Goal: Find contact information: Find contact information

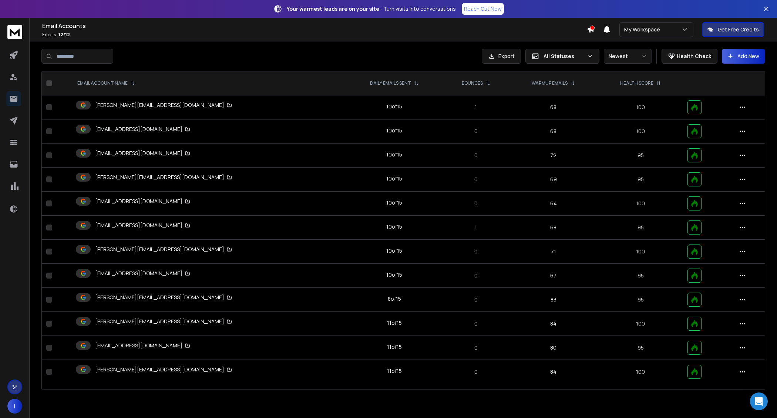
click at [662, 37] on div "Email Accounts Emails : 12 / 12 My Workspace Get Free Credits" at bounding box center [388, 30] width 777 height 24
click at [656, 27] on p "My Workspace" at bounding box center [643, 29] width 39 height 7
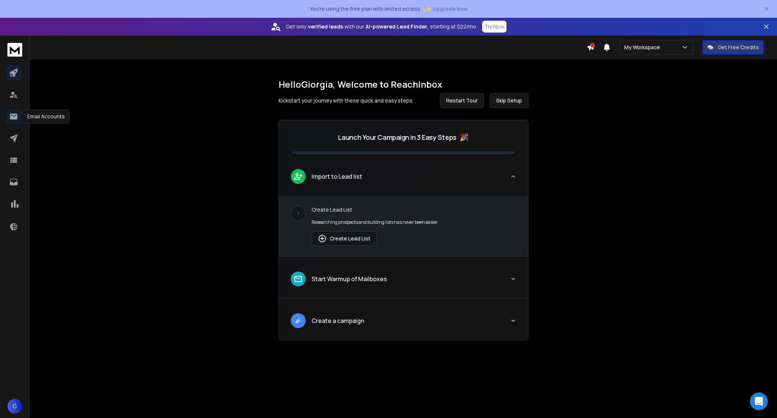
click at [20, 117] on link at bounding box center [13, 116] width 15 height 15
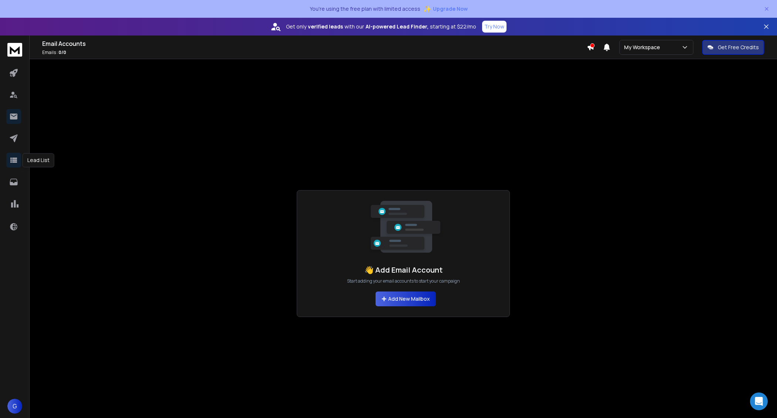
click at [16, 160] on icon at bounding box center [13, 160] width 7 height 5
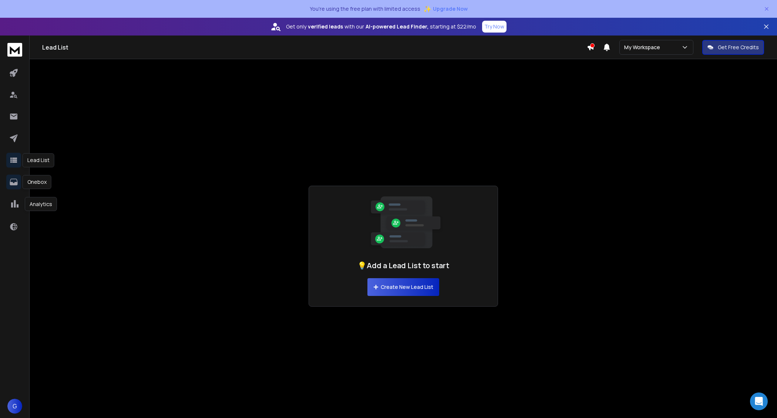
click at [17, 180] on icon at bounding box center [14, 182] width 8 height 7
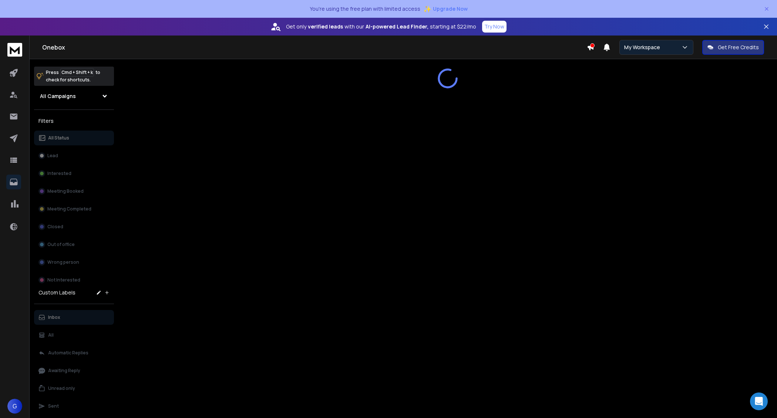
click at [656, 47] on p "My Workspace" at bounding box center [643, 47] width 39 height 7
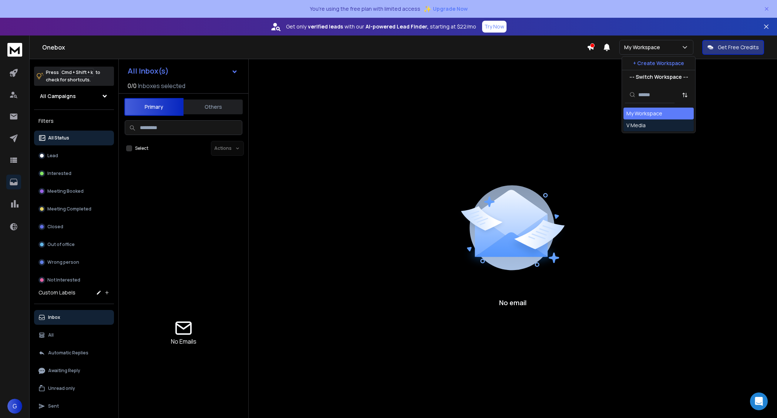
click at [649, 124] on div "V Media" at bounding box center [659, 126] width 70 height 12
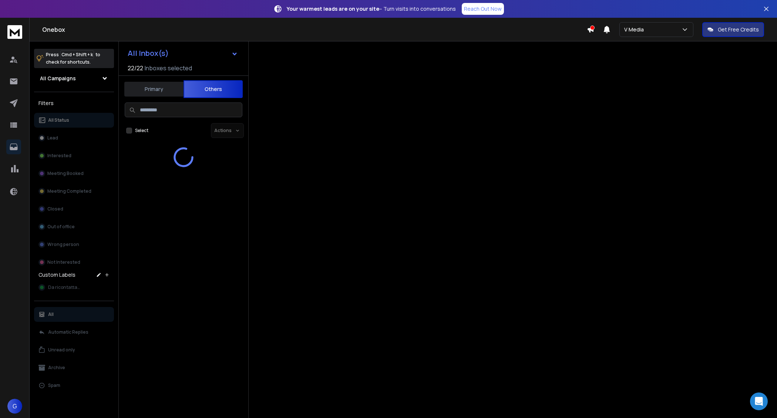
click at [210, 88] on button "Others" at bounding box center [213, 89] width 59 height 18
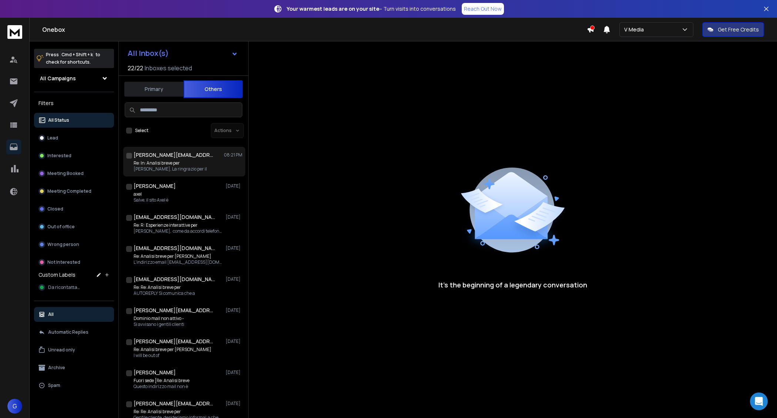
click at [166, 154] on h1 "Nicola.Bossini@pel.it" at bounding box center [174, 154] width 81 height 7
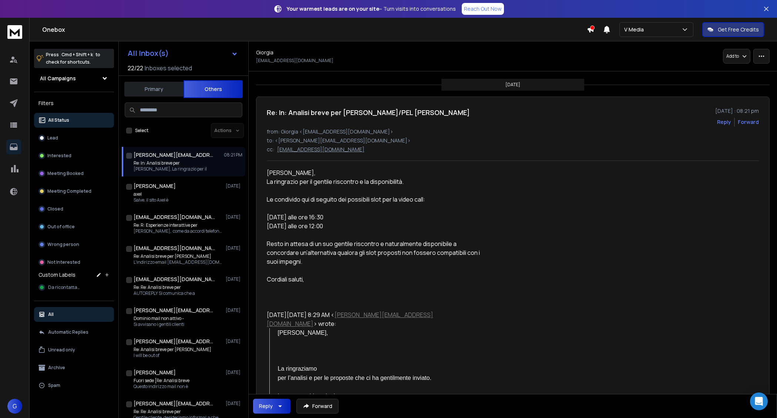
click at [760, 59] on icon "button" at bounding box center [762, 56] width 7 height 7
click at [369, 55] on div "Giorgia G giorgia.d@vmediainteractive.com" at bounding box center [383, 56] width 255 height 15
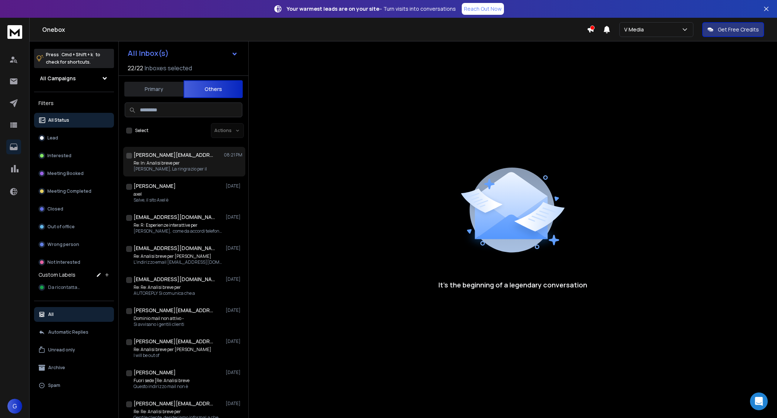
click at [197, 167] on p "Buongiorno Nicola, La ringrazio per il" at bounding box center [170, 169] width 73 height 6
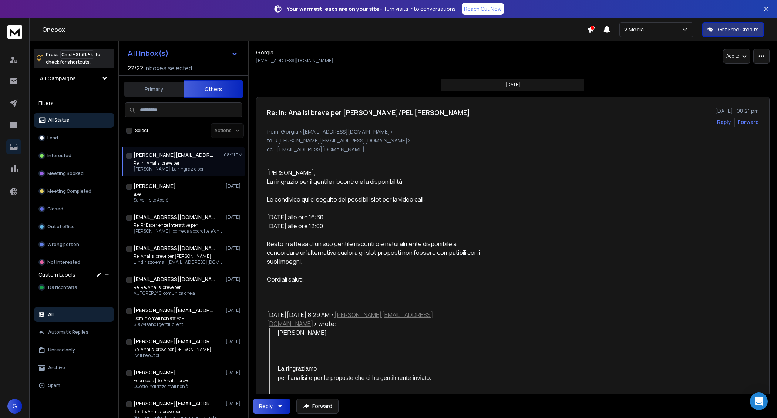
click at [238, 130] on div "Actions" at bounding box center [227, 130] width 33 height 15
click at [129, 131] on button "SELECT THIS PAGE" at bounding box center [129, 131] width 6 height 6
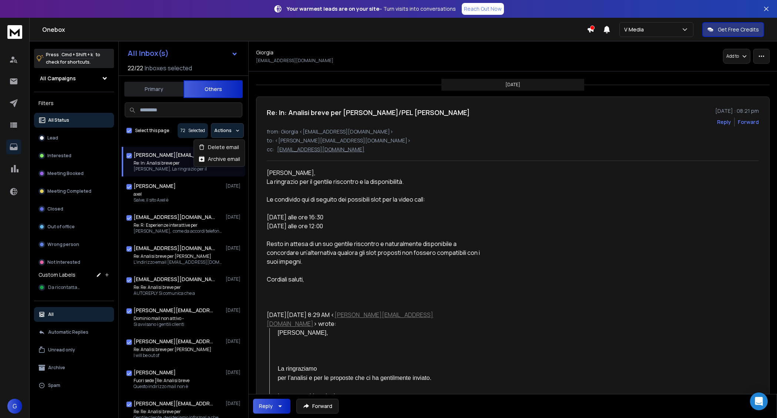
click at [232, 127] on button "Actions" at bounding box center [227, 130] width 33 height 15
click at [132, 130] on button "SELECT THIS PAGE" at bounding box center [129, 131] width 6 height 6
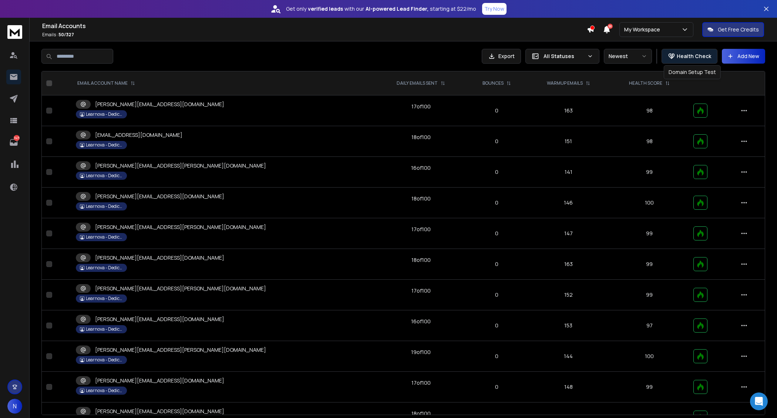
click at [690, 55] on p "Health Check" at bounding box center [694, 56] width 34 height 7
click at [689, 34] on button "My Workspace" at bounding box center [657, 29] width 74 height 15
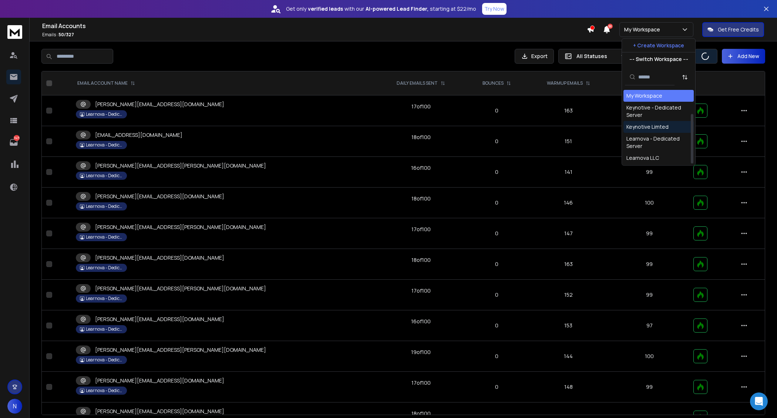
scroll to position [36, 0]
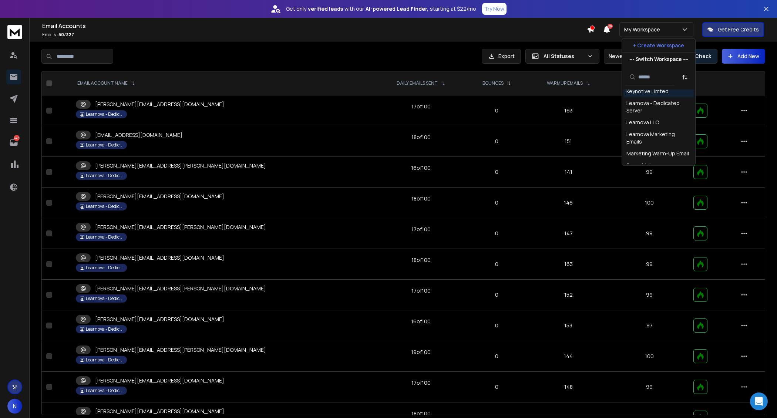
click at [347, 71] on div "Export All Statuses Newest Health Check Add New EMAIL ACCOUNT NAME DAILY EMAILS…" at bounding box center [403, 232] width 724 height 366
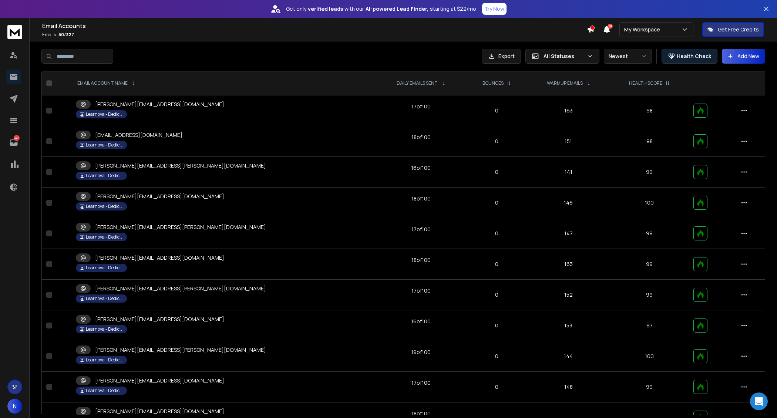
click at [629, 60] on button "Newest" at bounding box center [628, 56] width 48 height 15
click at [650, 24] on button "My Workspace" at bounding box center [657, 29] width 74 height 15
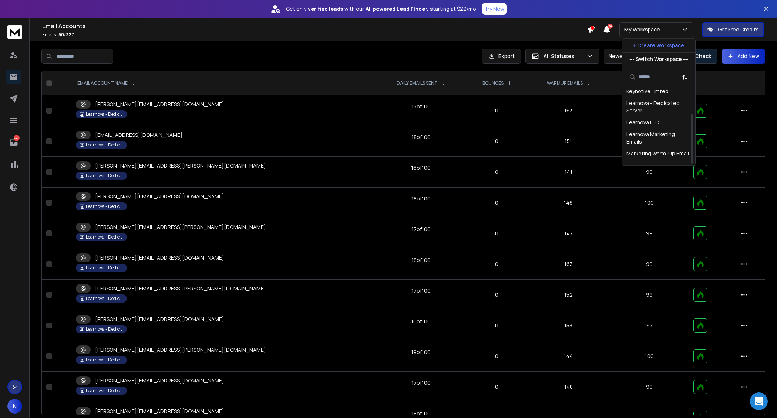
scroll to position [0, 0]
click at [646, 114] on div "Keynotive - Dedicated Server" at bounding box center [659, 111] width 64 height 15
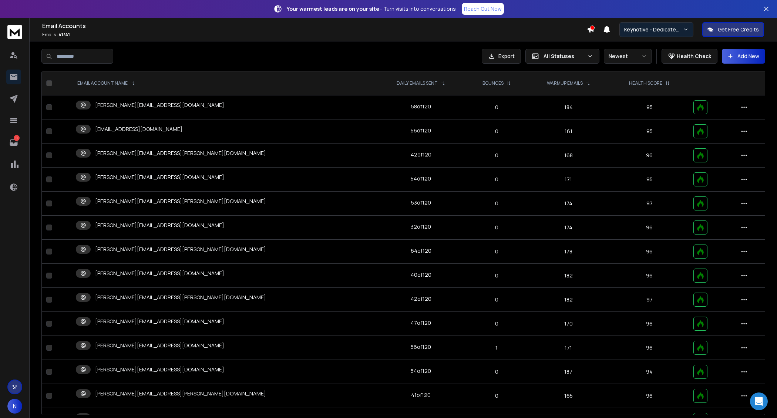
click at [651, 25] on button "Keynotive - Dedicated Server" at bounding box center [657, 29] width 74 height 15
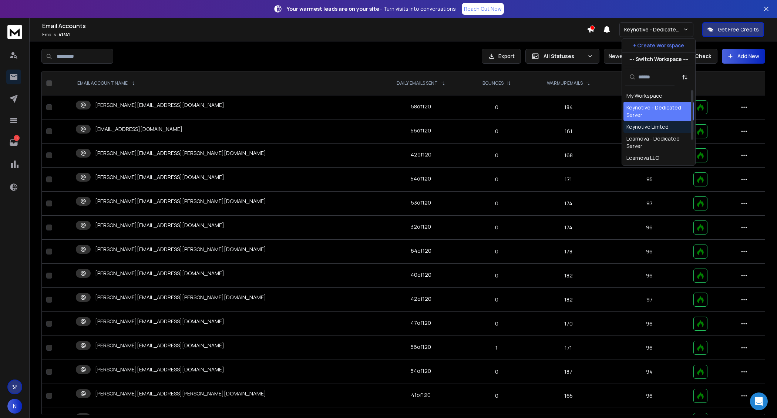
click at [660, 122] on div "Keynotive Limted" at bounding box center [659, 127] width 70 height 12
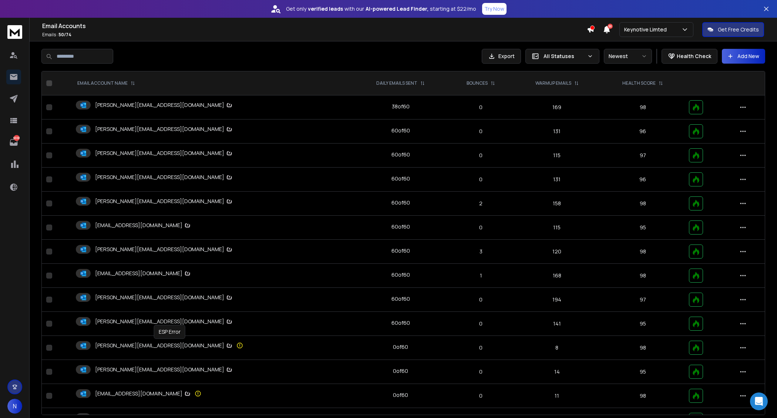
click at [236, 346] on icon at bounding box center [239, 345] width 7 height 7
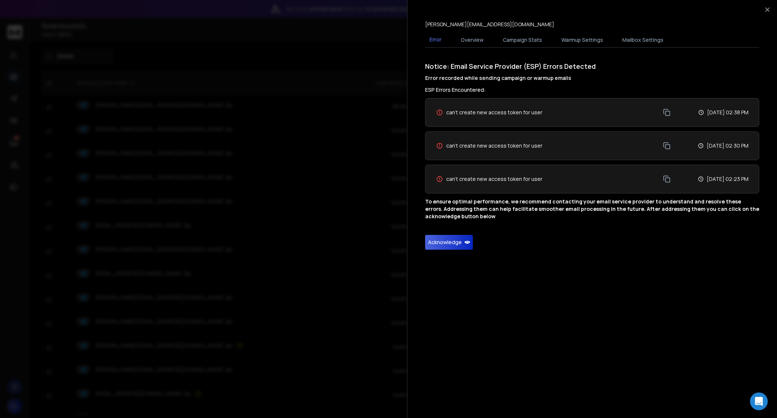
click at [88, 86] on div at bounding box center [388, 209] width 777 height 418
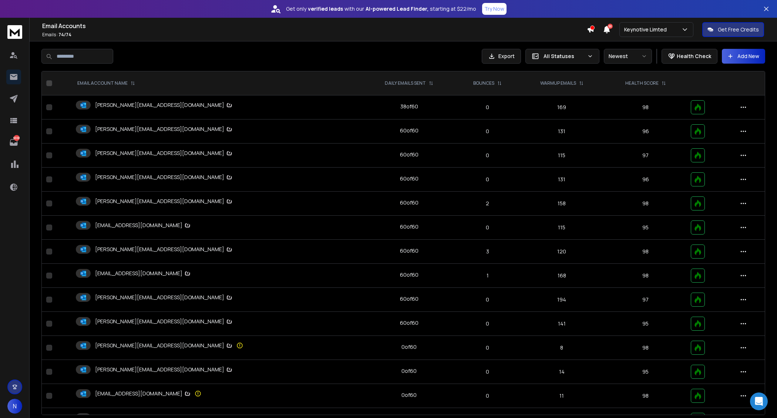
click at [128, 342] on p "[PERSON_NAME][EMAIL_ADDRESS][DOMAIN_NAME]" at bounding box center [164, 346] width 138 height 8
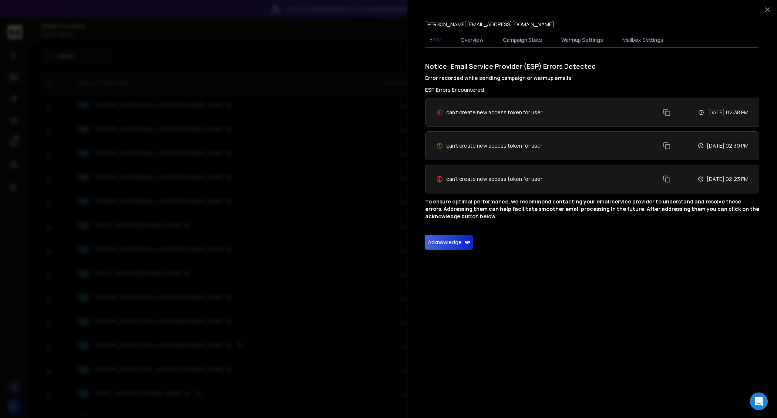
click at [459, 26] on p "[PERSON_NAME][EMAIL_ADDRESS][DOMAIN_NAME]" at bounding box center [489, 24] width 129 height 7
copy p "[PERSON_NAME][EMAIL_ADDRESS][DOMAIN_NAME]"
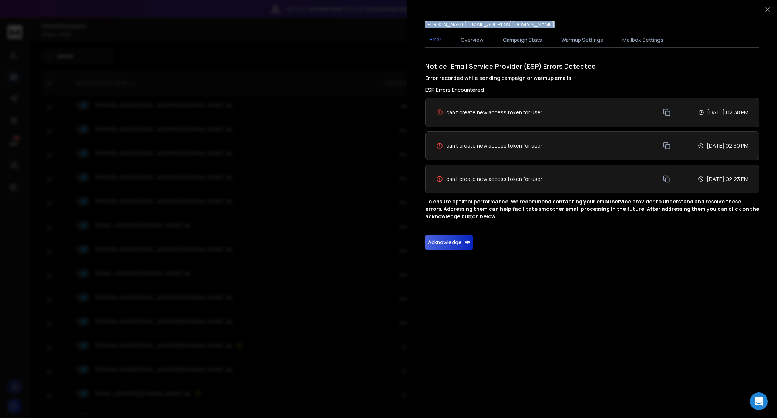
click at [277, 67] on div at bounding box center [388, 209] width 777 height 418
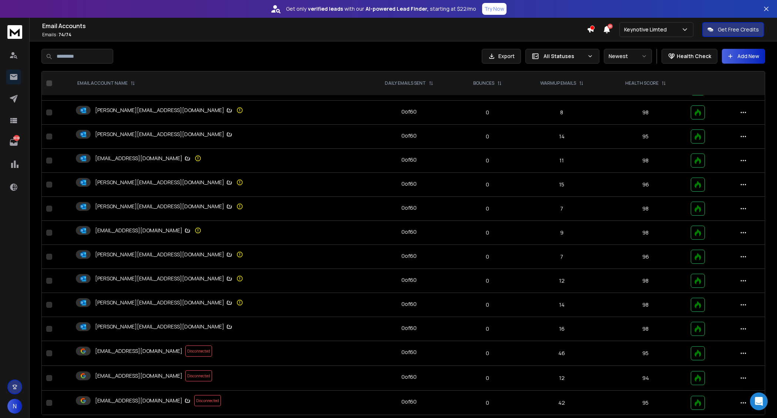
scroll to position [236, 0]
click at [128, 229] on p "[EMAIL_ADDRESS][DOMAIN_NAME]" at bounding box center [143, 231] width 96 height 8
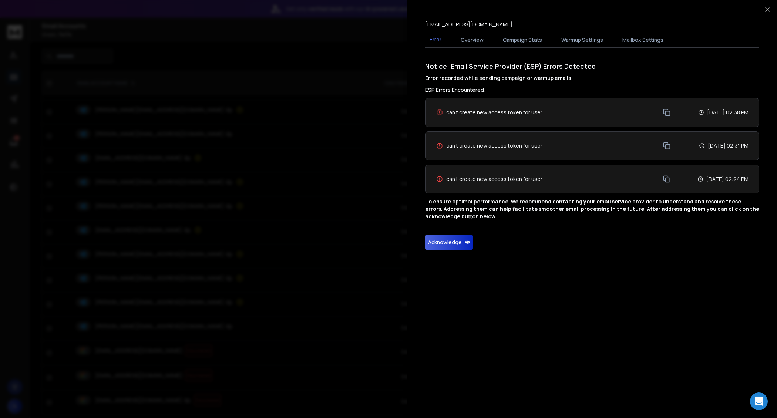
drag, startPoint x: 486, startPoint y: 20, endPoint x: 442, endPoint y: 20, distance: 44.4
click at [442, 20] on div "[EMAIL_ADDRESS][DOMAIN_NAME] Error Overview Campaign Stats Warmup Settings Mail…" at bounding box center [592, 135] width 352 height 253
drag, startPoint x: 441, startPoint y: 25, endPoint x: 509, endPoint y: 25, distance: 67.7
click at [509, 25] on div "[EMAIL_ADDRESS][DOMAIN_NAME]" at bounding box center [592, 24] width 334 height 7
copy p "[DOMAIN_NAME]"
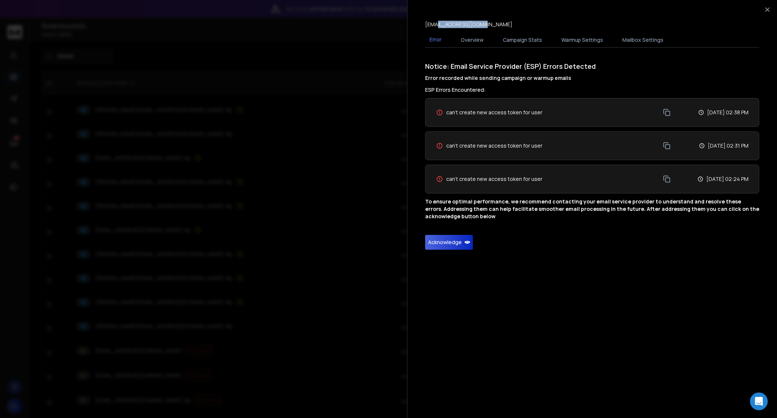
click at [284, 53] on div at bounding box center [388, 209] width 777 height 418
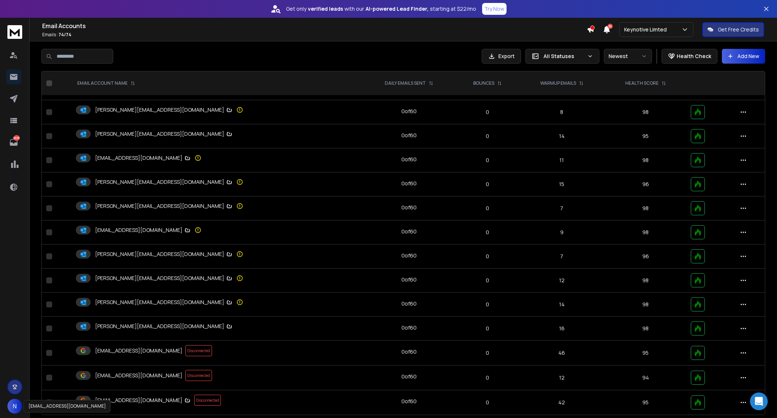
click at [13, 408] on span "N" at bounding box center [14, 406] width 15 height 15
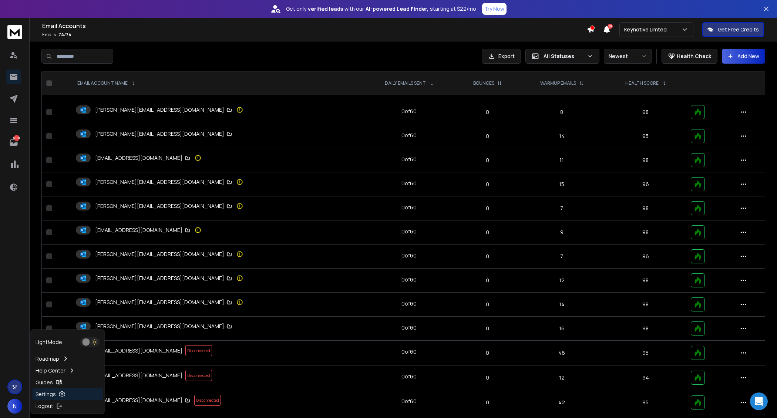
click at [39, 391] on p "Settings" at bounding box center [46, 394] width 20 height 7
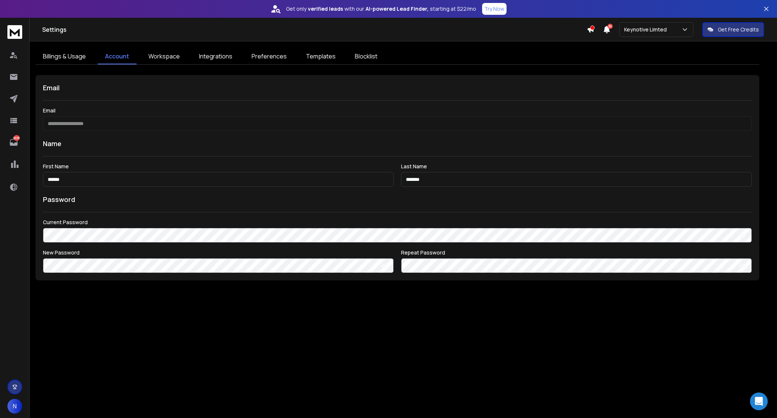
click at [160, 51] on link "Workspace" at bounding box center [164, 57] width 46 height 16
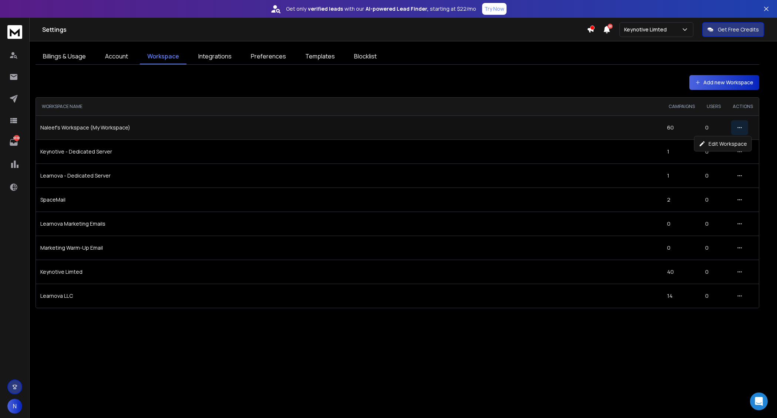
click at [743, 130] on button "button" at bounding box center [739, 127] width 17 height 15
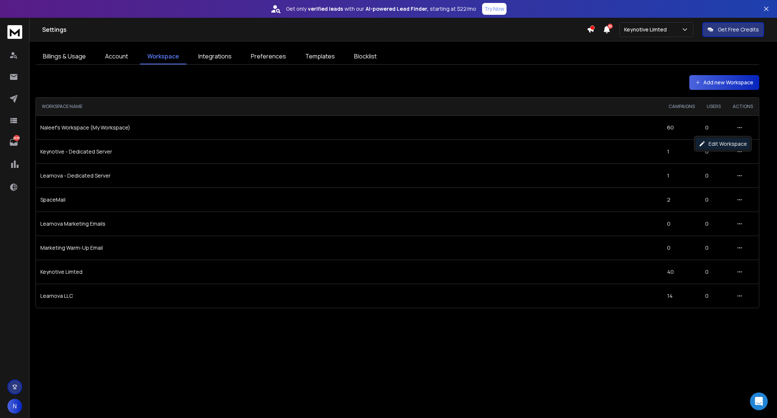
click at [724, 143] on p "Edit Workspace" at bounding box center [728, 143] width 38 height 7
